Goal: Task Accomplishment & Management: Manage account settings

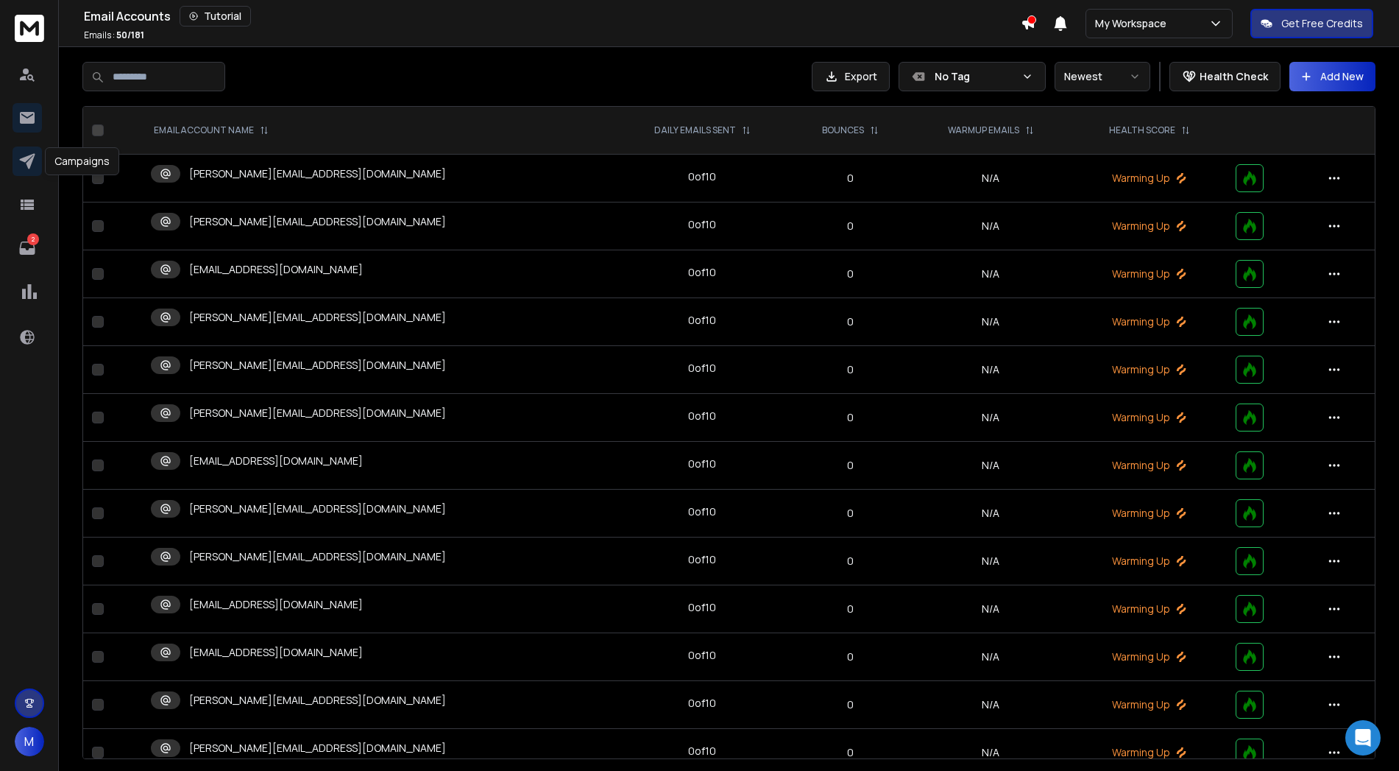
click at [29, 164] on icon at bounding box center [26, 161] width 15 height 15
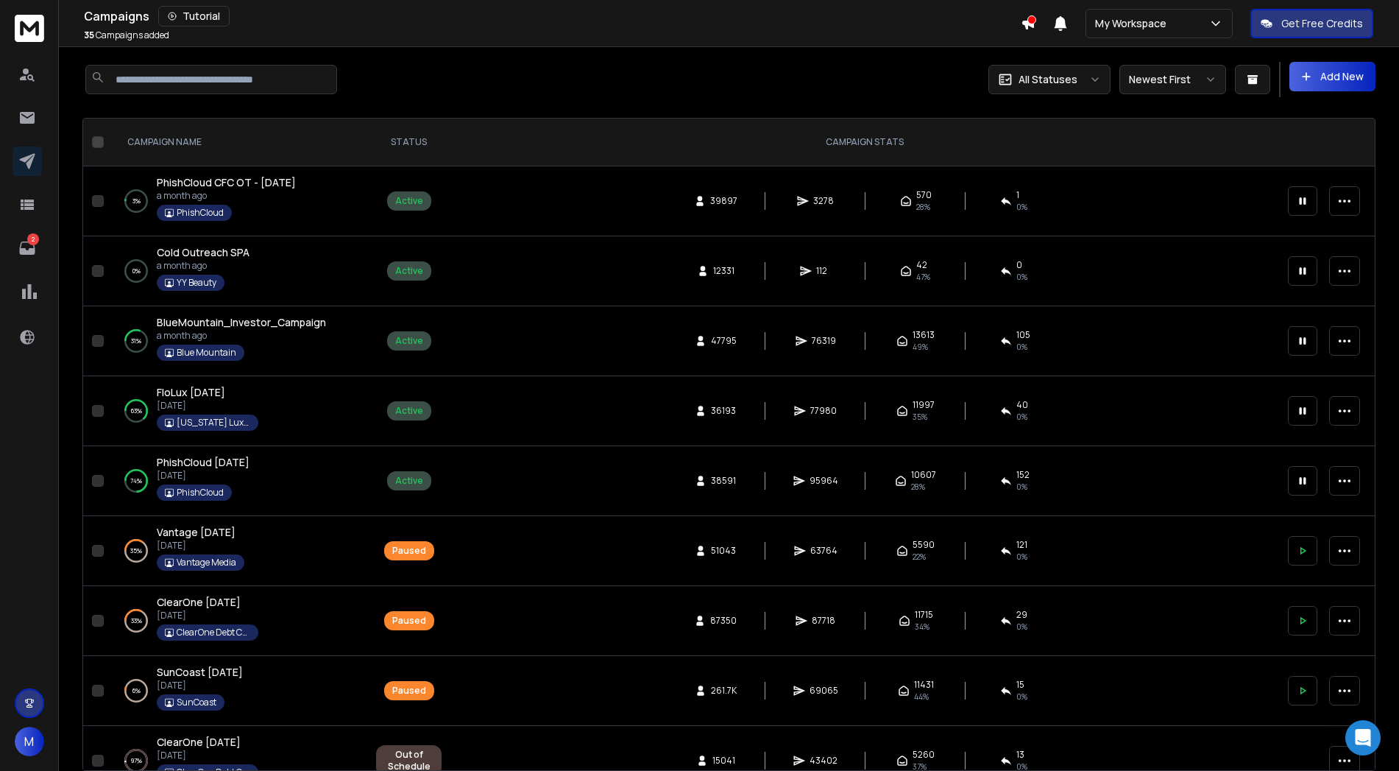
click at [294, 184] on span "PhishCloud CFC OT - [DATE]" at bounding box center [226, 182] width 139 height 14
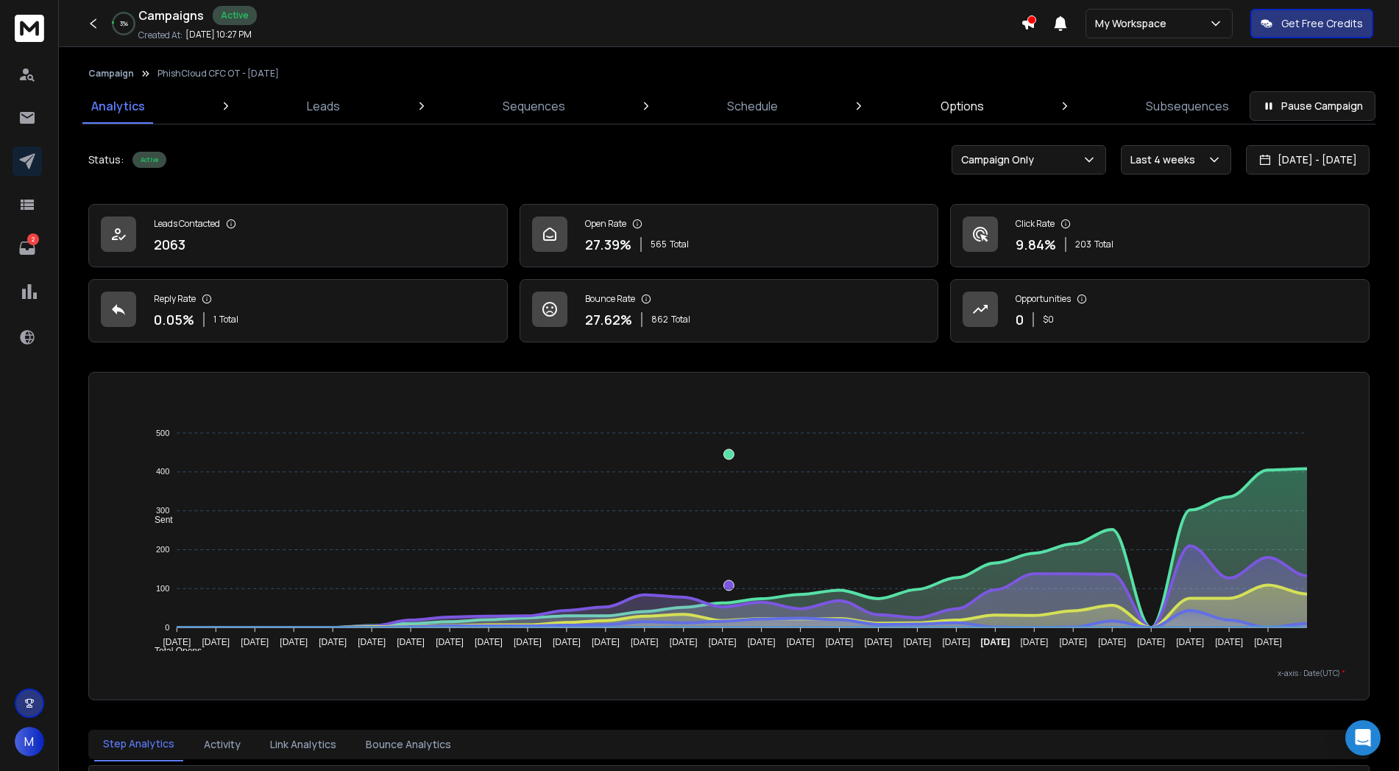
click at [979, 108] on p "Options" at bounding box center [962, 106] width 43 height 18
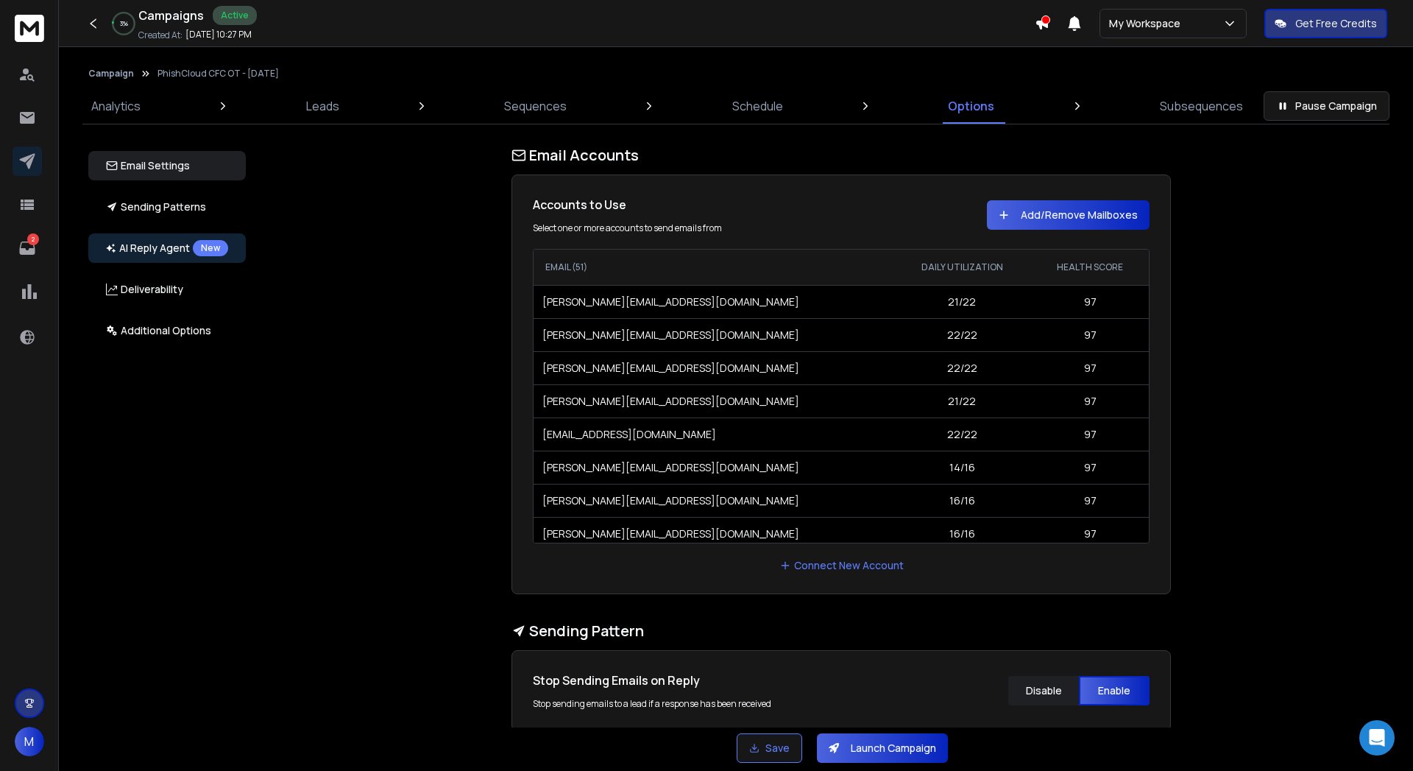
click at [131, 238] on button "AI Reply Agent New" at bounding box center [167, 247] width 158 height 29
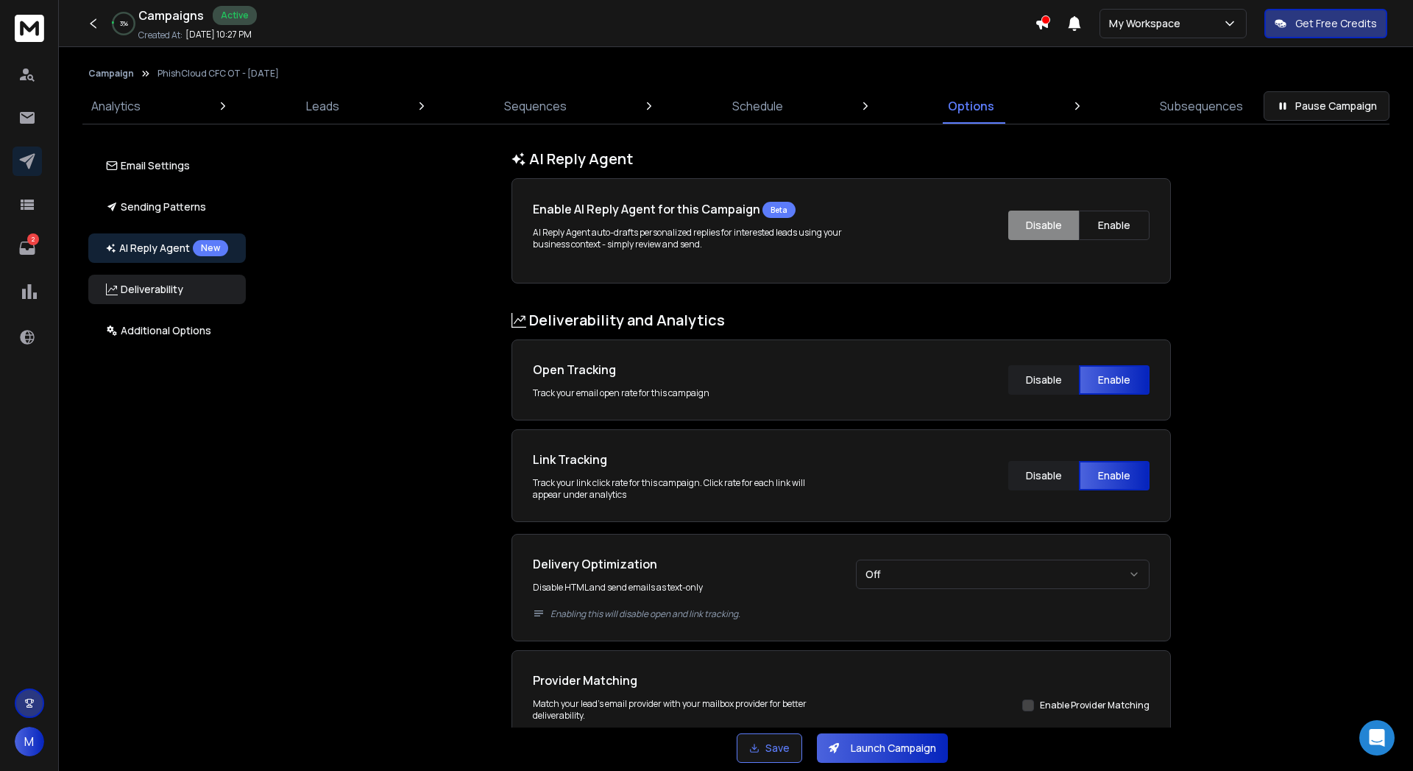
scroll to position [1479, 0]
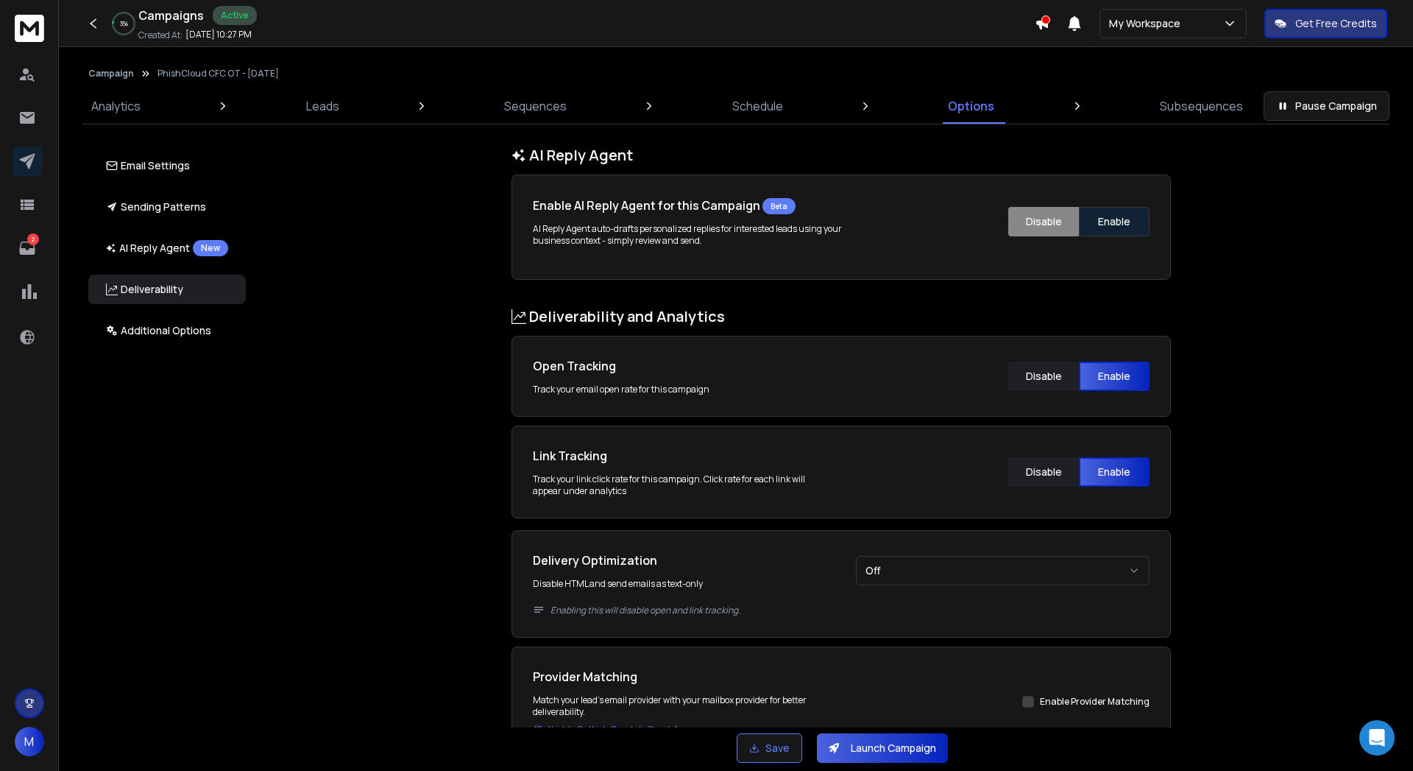
click at [1092, 226] on button "Enable" at bounding box center [1114, 221] width 71 height 29
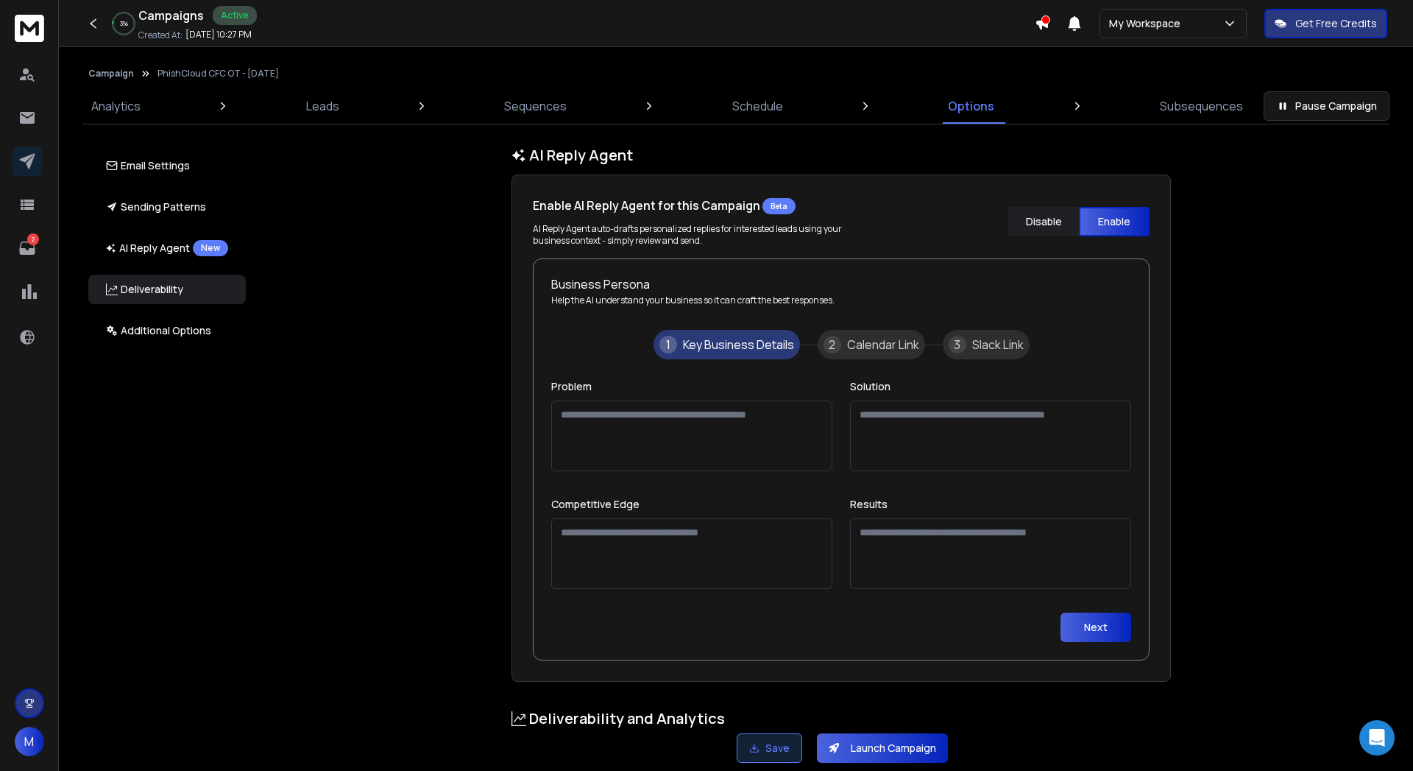
click at [772, 744] on button "Save" at bounding box center [770, 747] width 66 height 29
click at [1228, 105] on p "Subsequences" at bounding box center [1201, 106] width 83 height 18
